Goal: Task Accomplishment & Management: Manage account settings

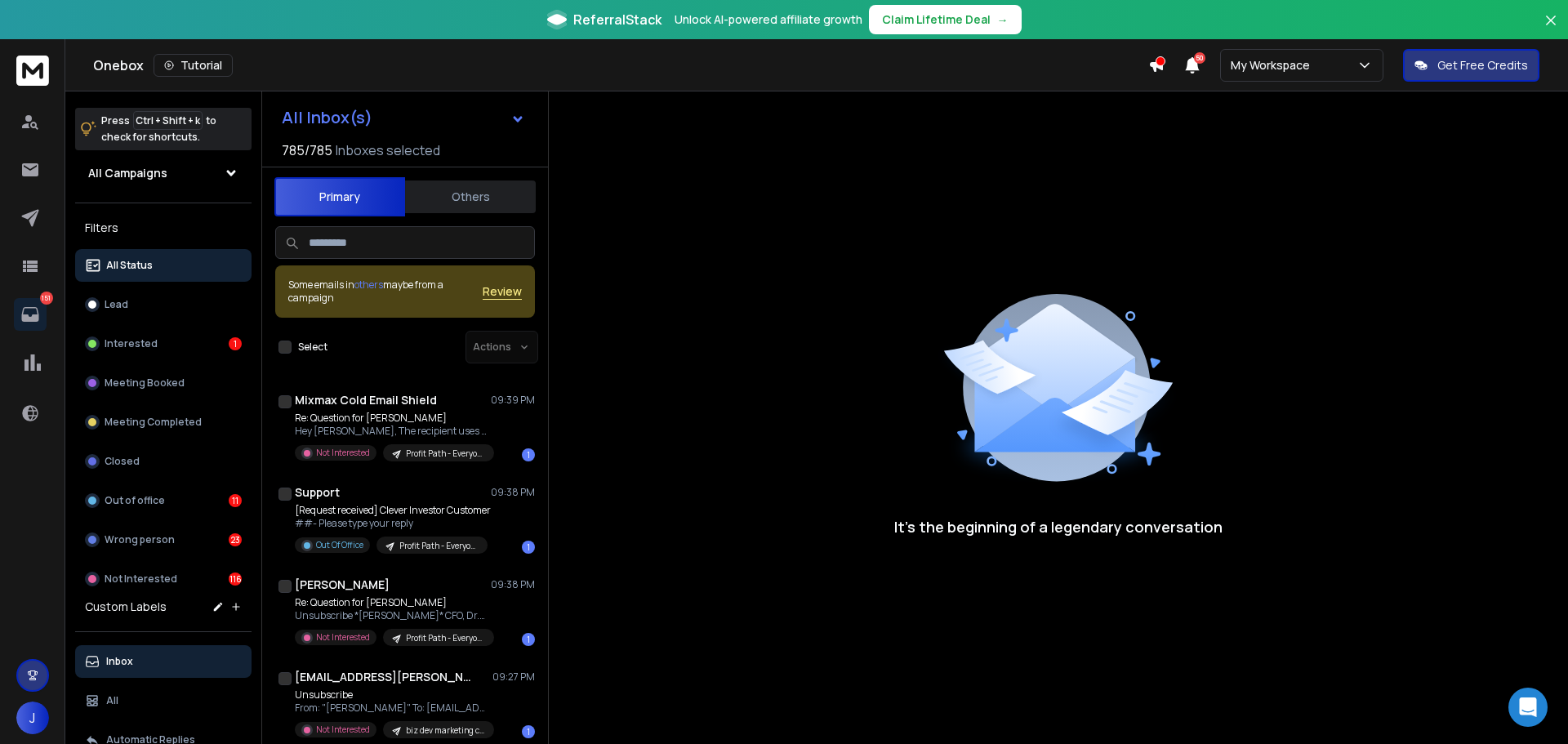
scroll to position [408, 0]
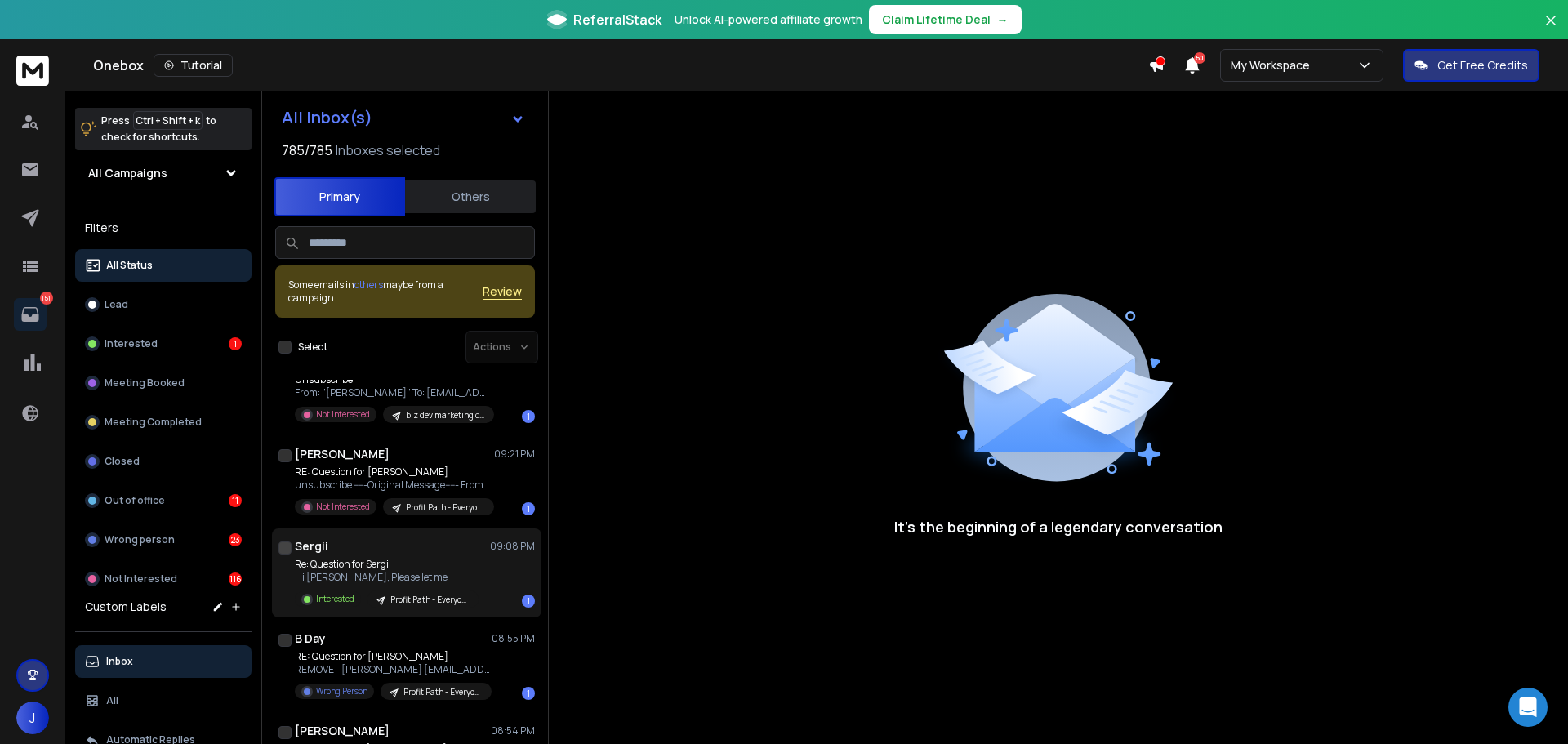
click at [481, 576] on div "Re: Question for Sergii Hi Daniel, Please let me Interested Profit Path - Every…" at bounding box center [415, 582] width 240 height 50
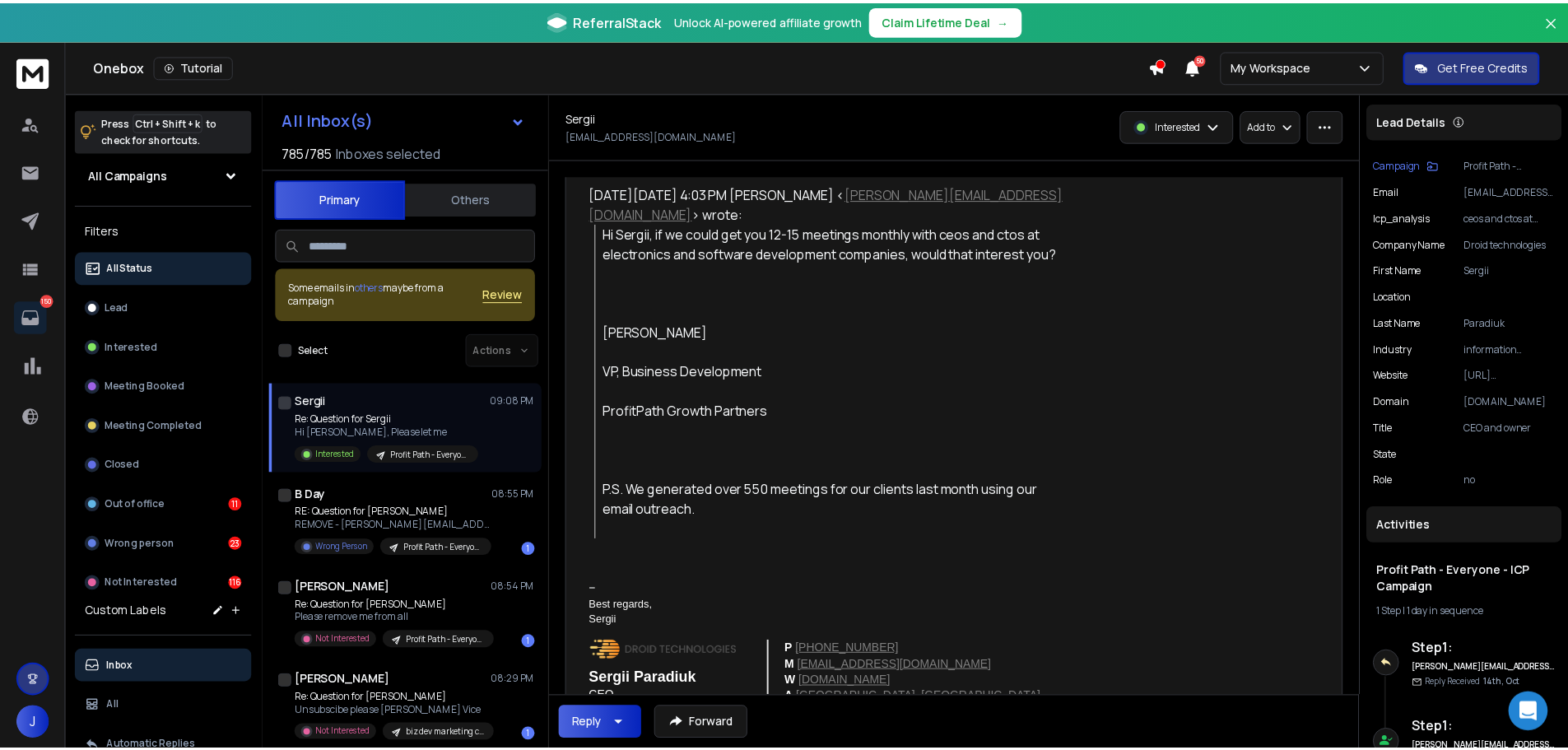
scroll to position [576, 0]
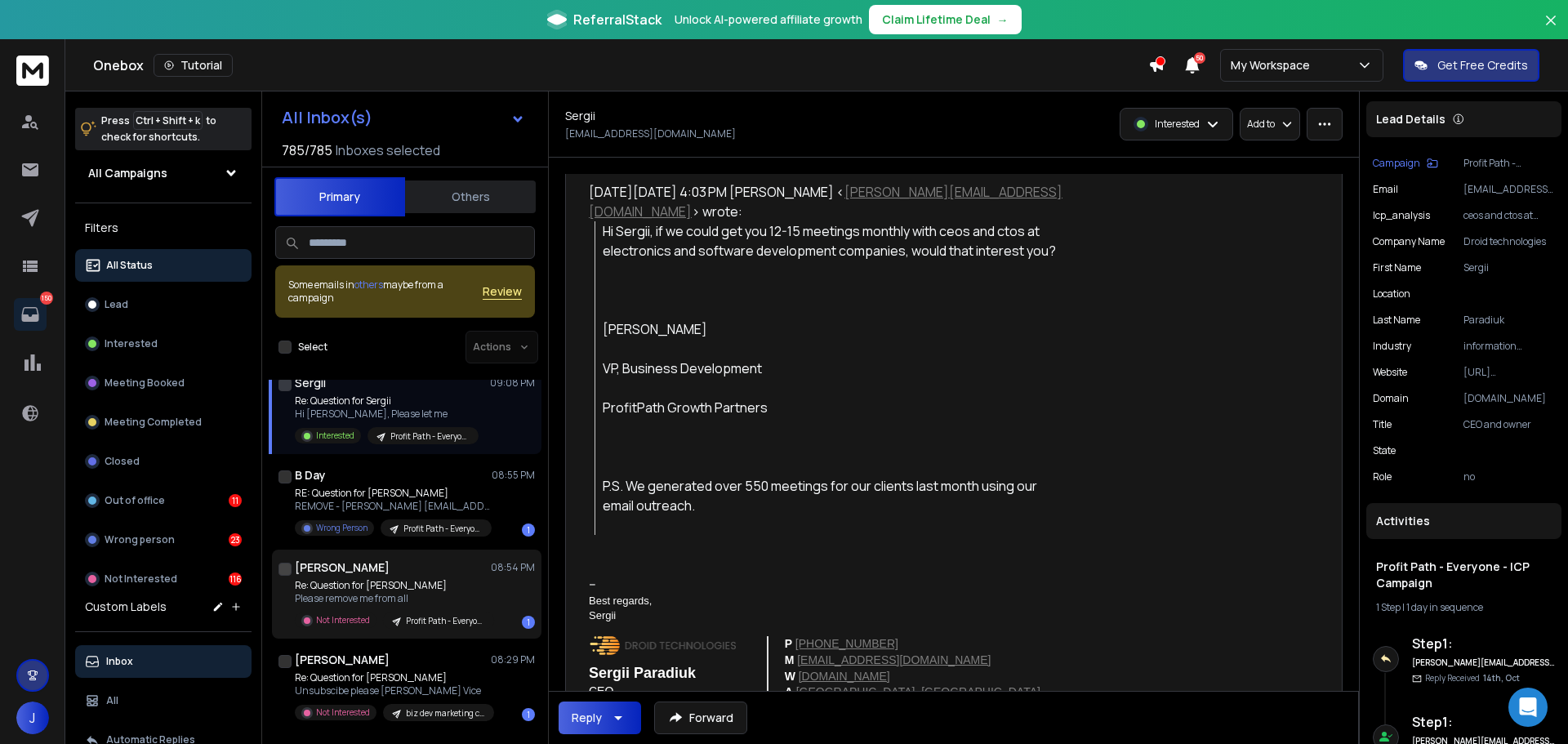
click at [426, 583] on p "Re: Question for Mindy" at bounding box center [393, 585] width 196 height 13
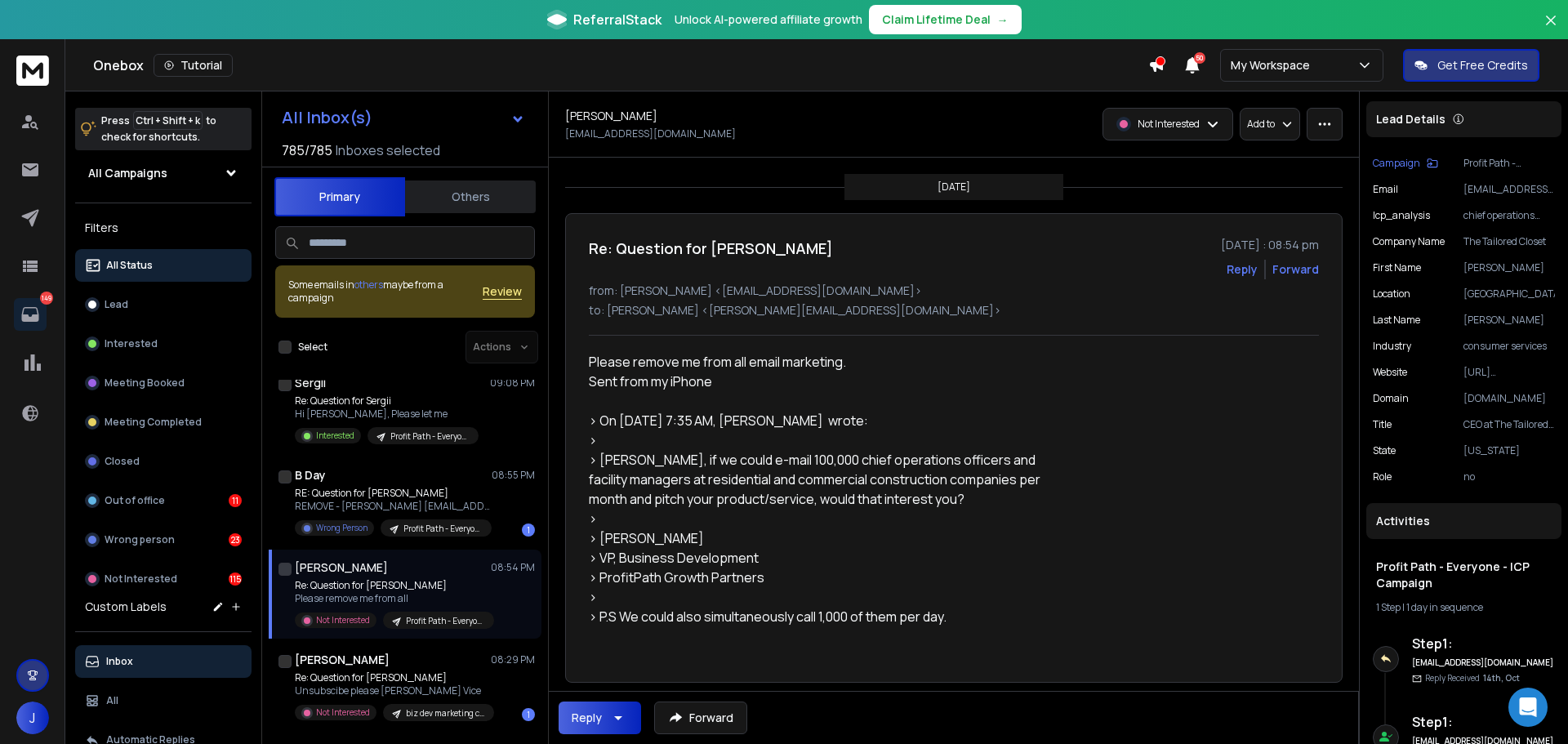
drag, startPoint x: 423, startPoint y: 422, endPoint x: 747, endPoint y: 485, distance: 330.1
click at [747, 485] on div "Please remove me from all email marketing. Sent from my iPhone > On Oct 14, 202…" at bounding box center [834, 505] width 490 height 307
click at [36, 223] on icon at bounding box center [30, 218] width 19 height 19
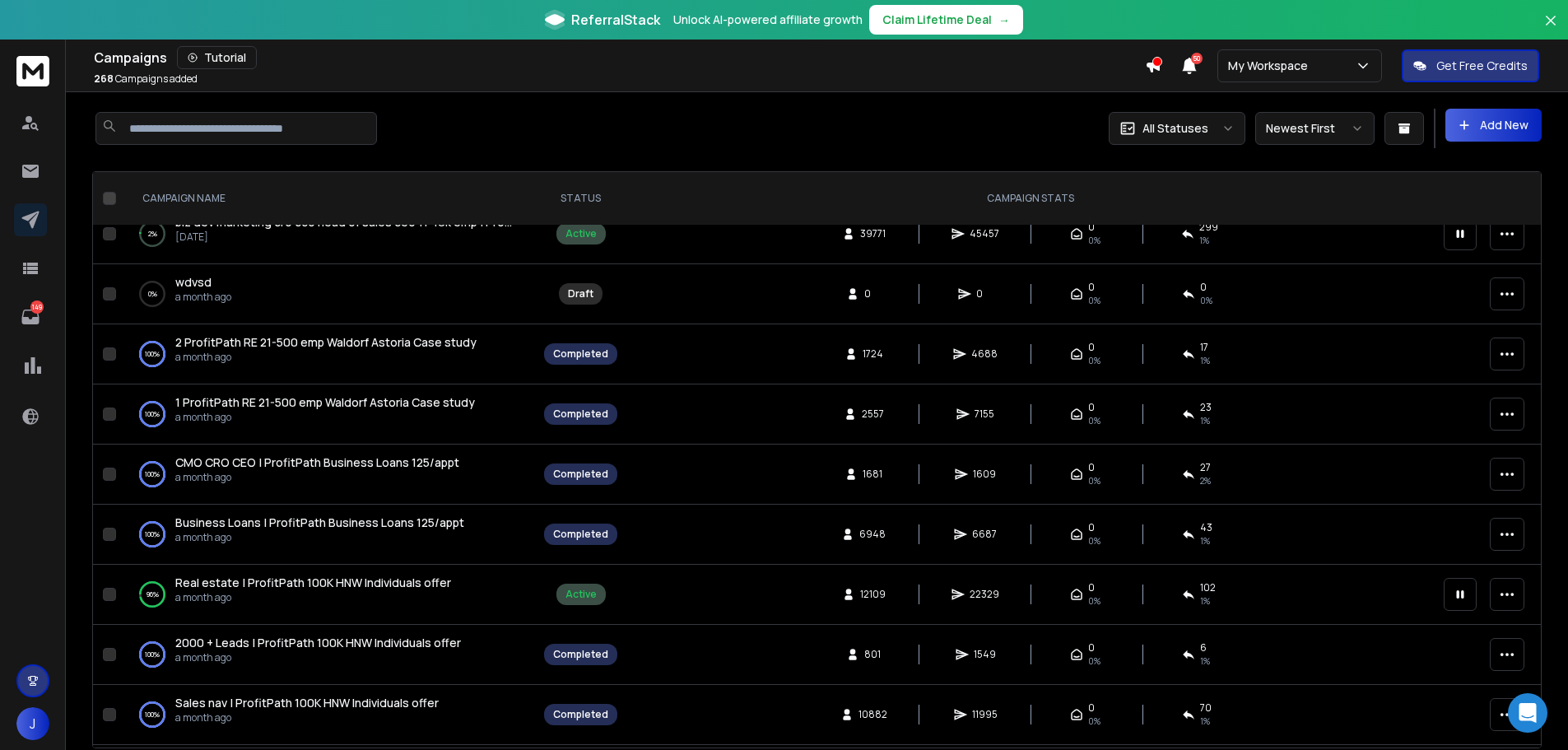
scroll to position [82, 0]
click at [401, 579] on span "Real estate | ProfitPath 100K HNW Individuals offer" at bounding box center [313, 582] width 276 height 15
